Goal: Find specific page/section: Find specific page/section

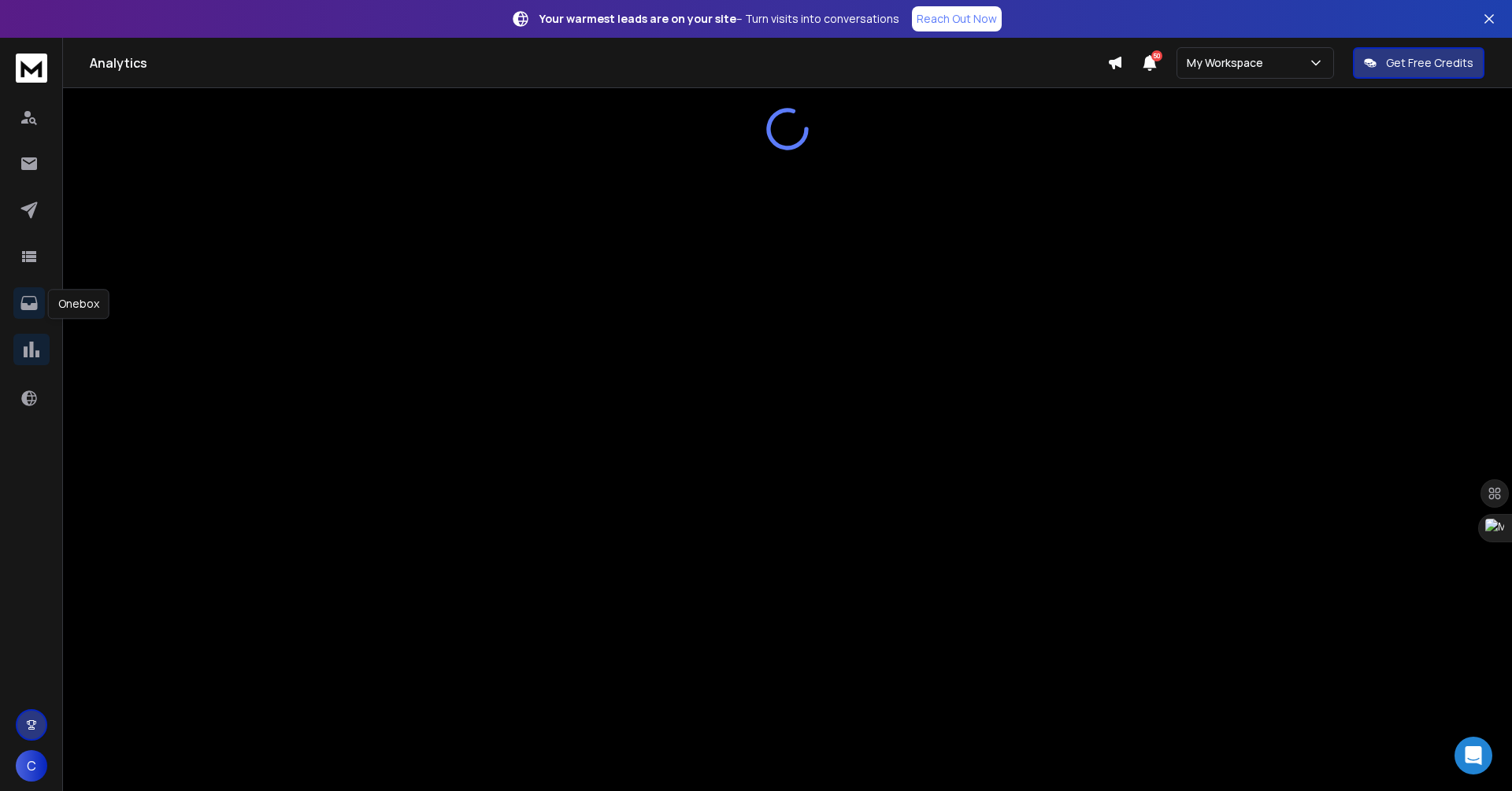
click at [28, 301] on icon at bounding box center [29, 304] width 19 height 19
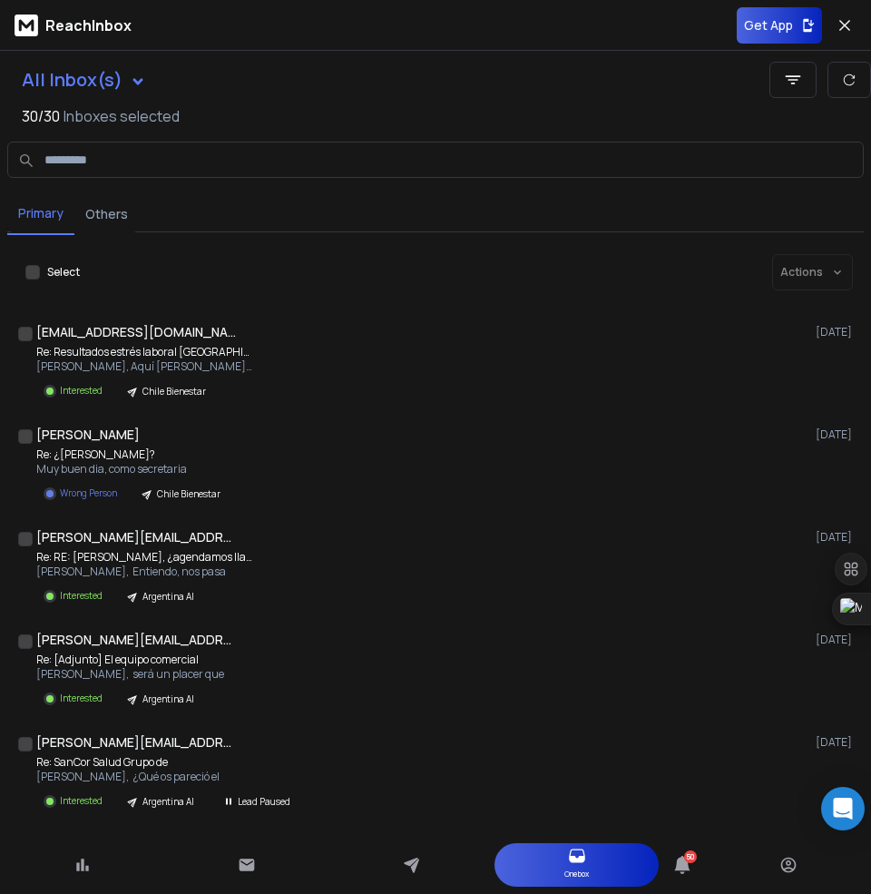
click at [424, 464] on div "Re: ¿[PERSON_NAME]? Muy buen dia, como secretaria Wrong Person Chile Bienestar" at bounding box center [446, 475] width 821 height 55
